Goal: Navigation & Orientation: Find specific page/section

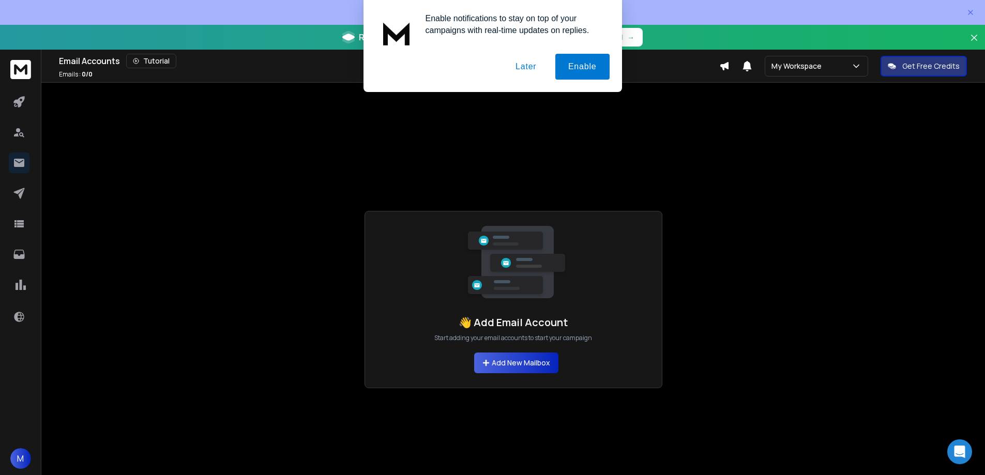
click at [527, 67] on button "Later" at bounding box center [526, 67] width 47 height 26
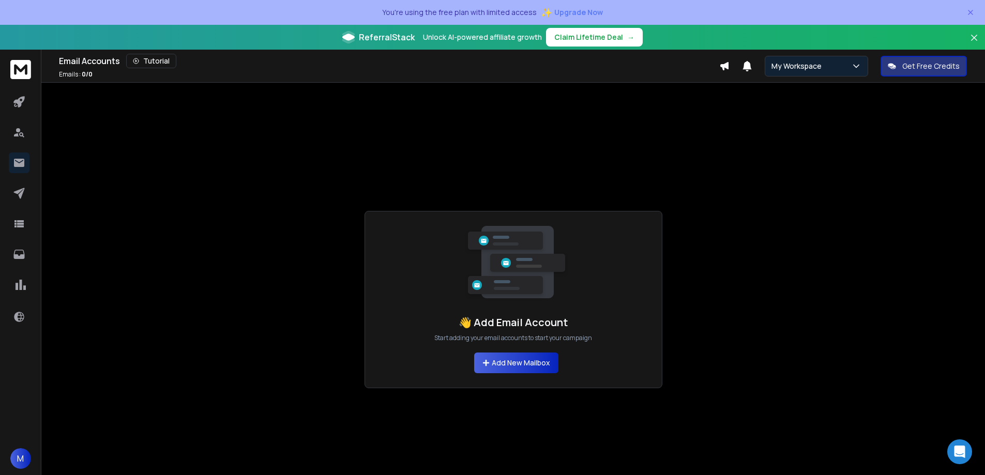
click at [859, 72] on button "My Workspace" at bounding box center [816, 66] width 103 height 21
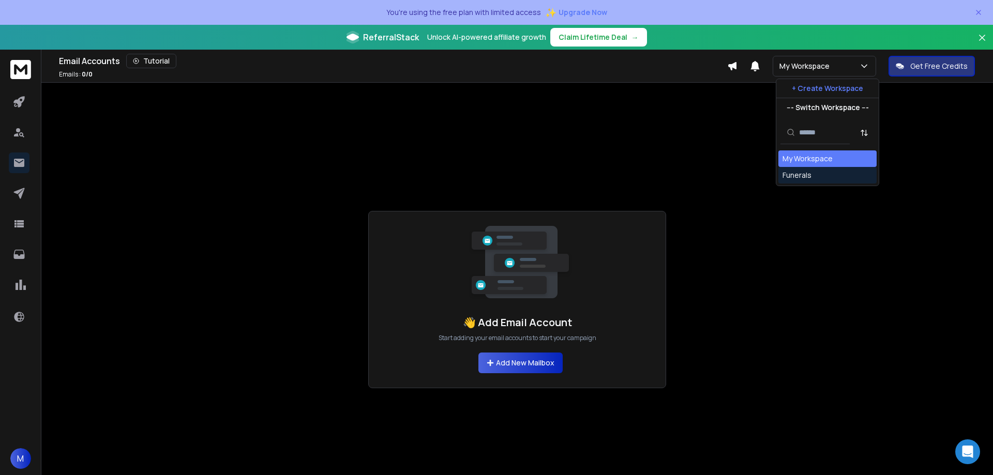
click at [815, 177] on div "Funerals" at bounding box center [827, 175] width 98 height 17
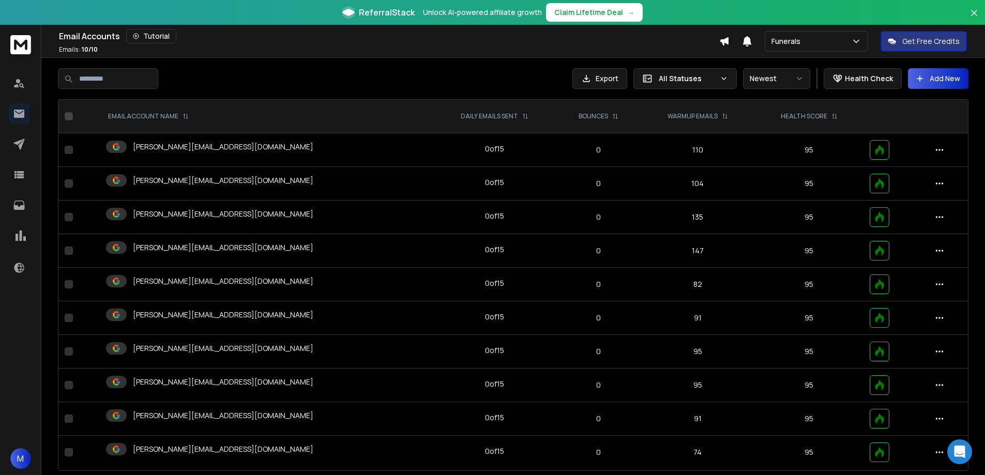
click at [397, 73] on div at bounding box center [312, 78] width 508 height 21
click at [975, 12] on icon "Close banner" at bounding box center [974, 12] width 9 height 9
